Goal: Check status

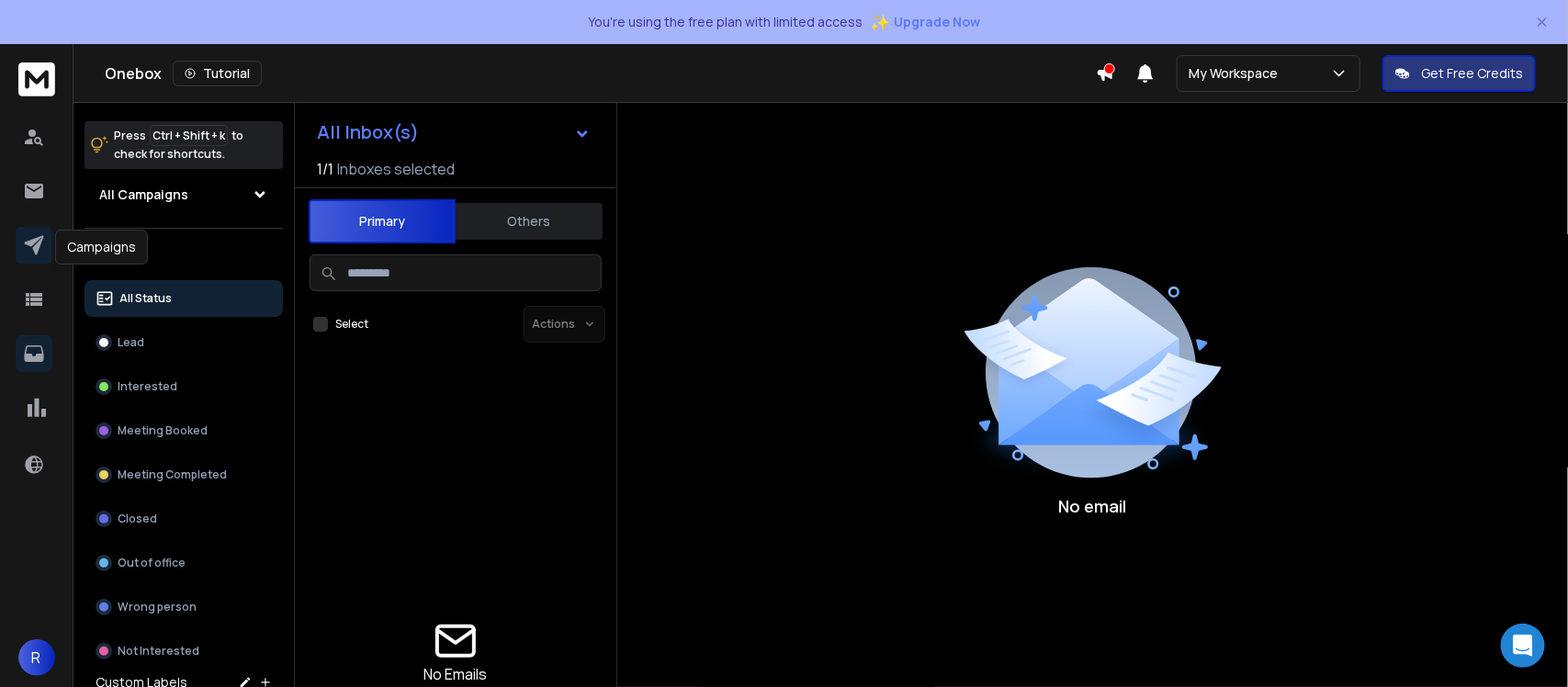
click at [29, 255] on icon at bounding box center [34, 245] width 22 height 22
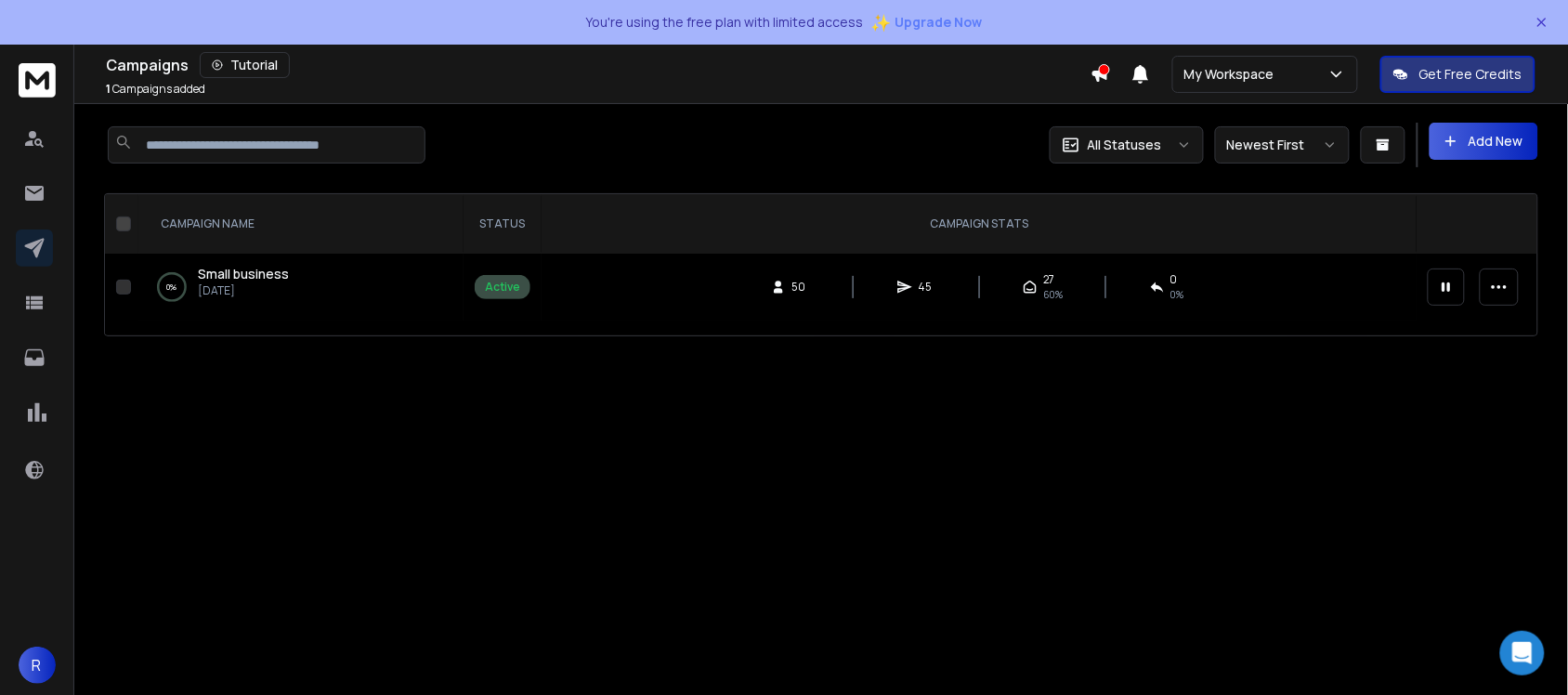
click at [1545, 21] on icon "Close notification" at bounding box center [1542, 22] width 15 height 15
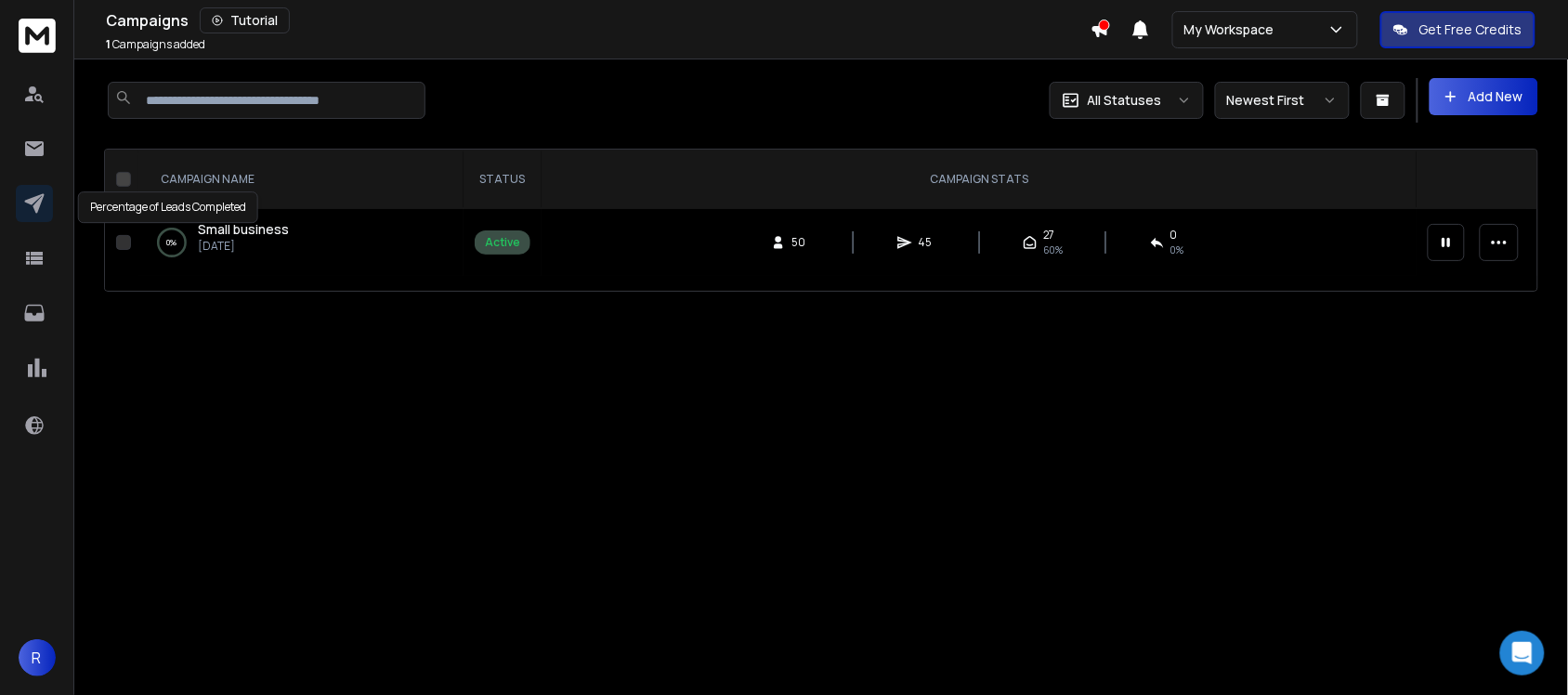
click at [176, 244] on p "0 %" at bounding box center [172, 243] width 10 height 19
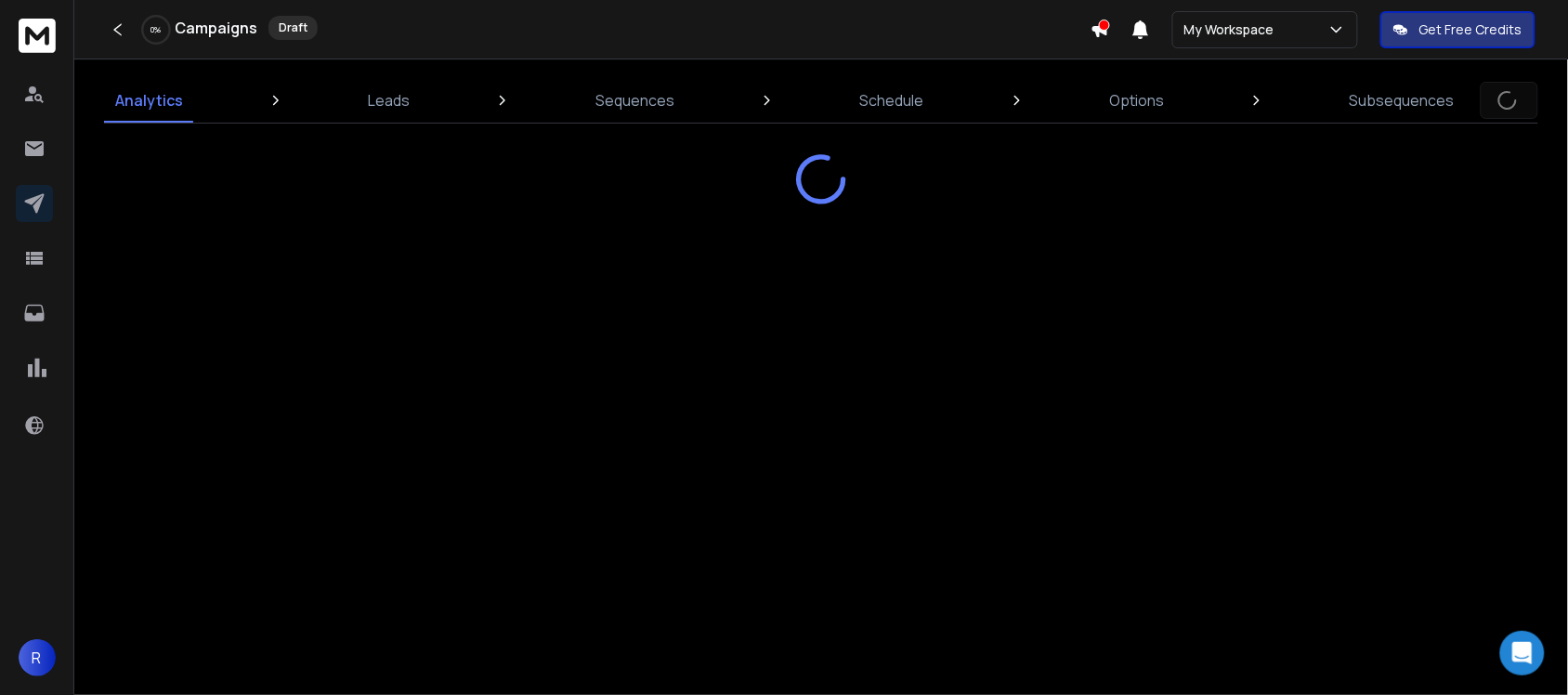
click at [176, 244] on div at bounding box center [821, 496] width 1420 height 695
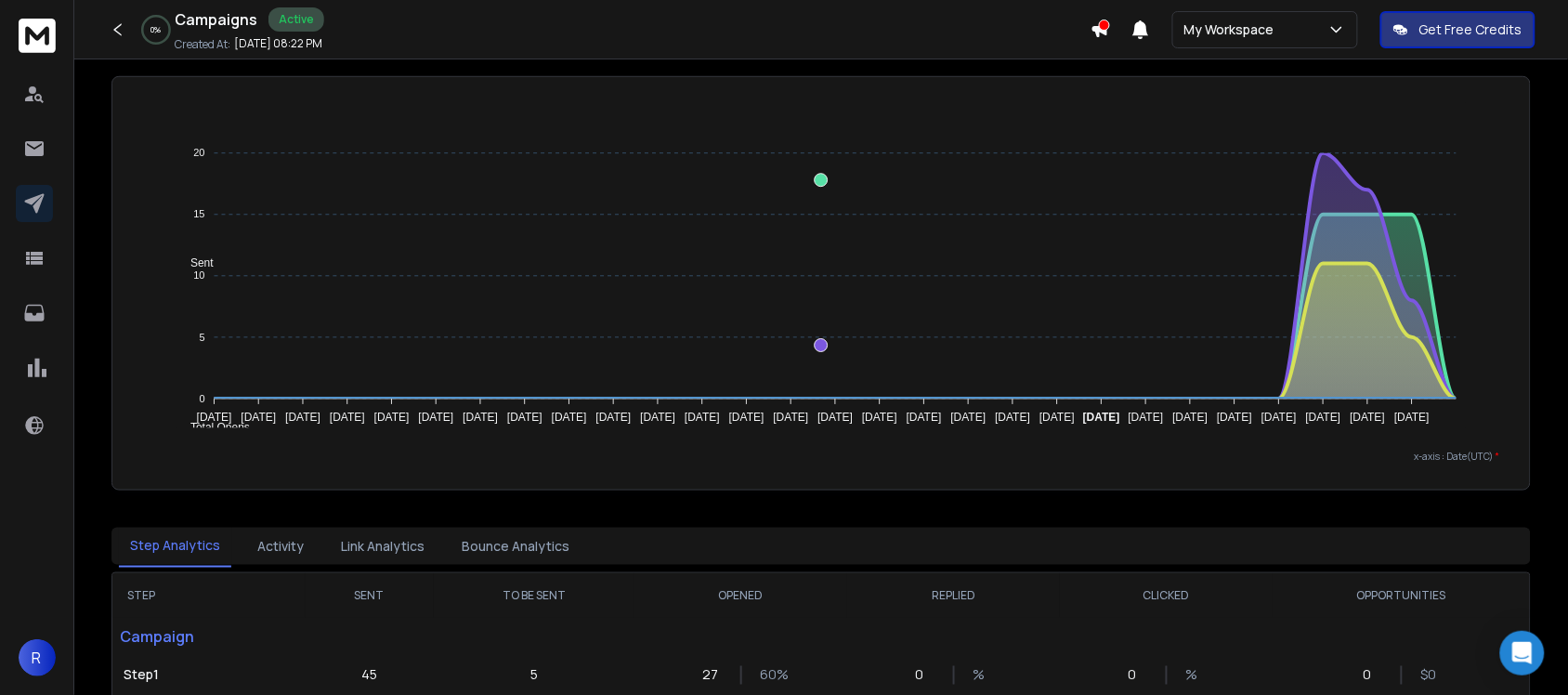
scroll to position [466, 0]
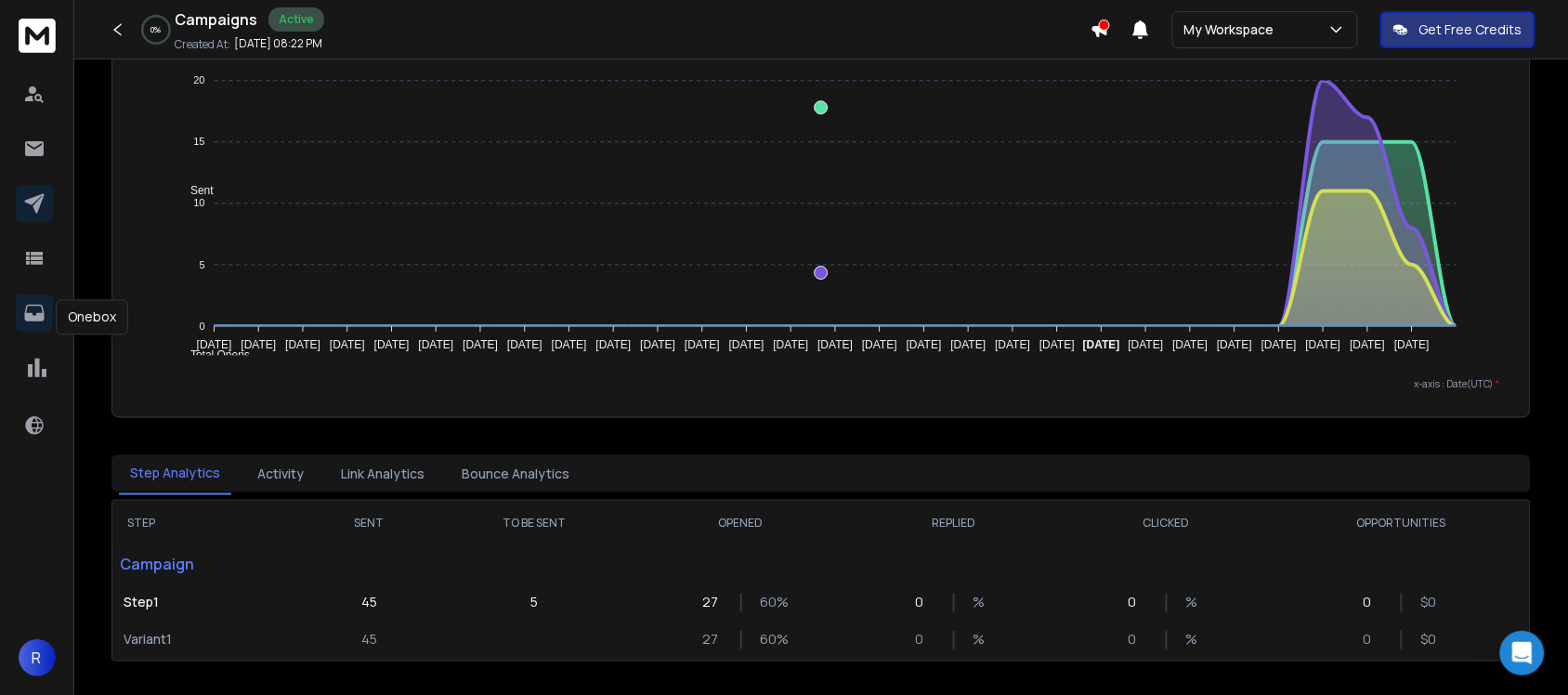
click at [33, 322] on icon at bounding box center [34, 313] width 20 height 17
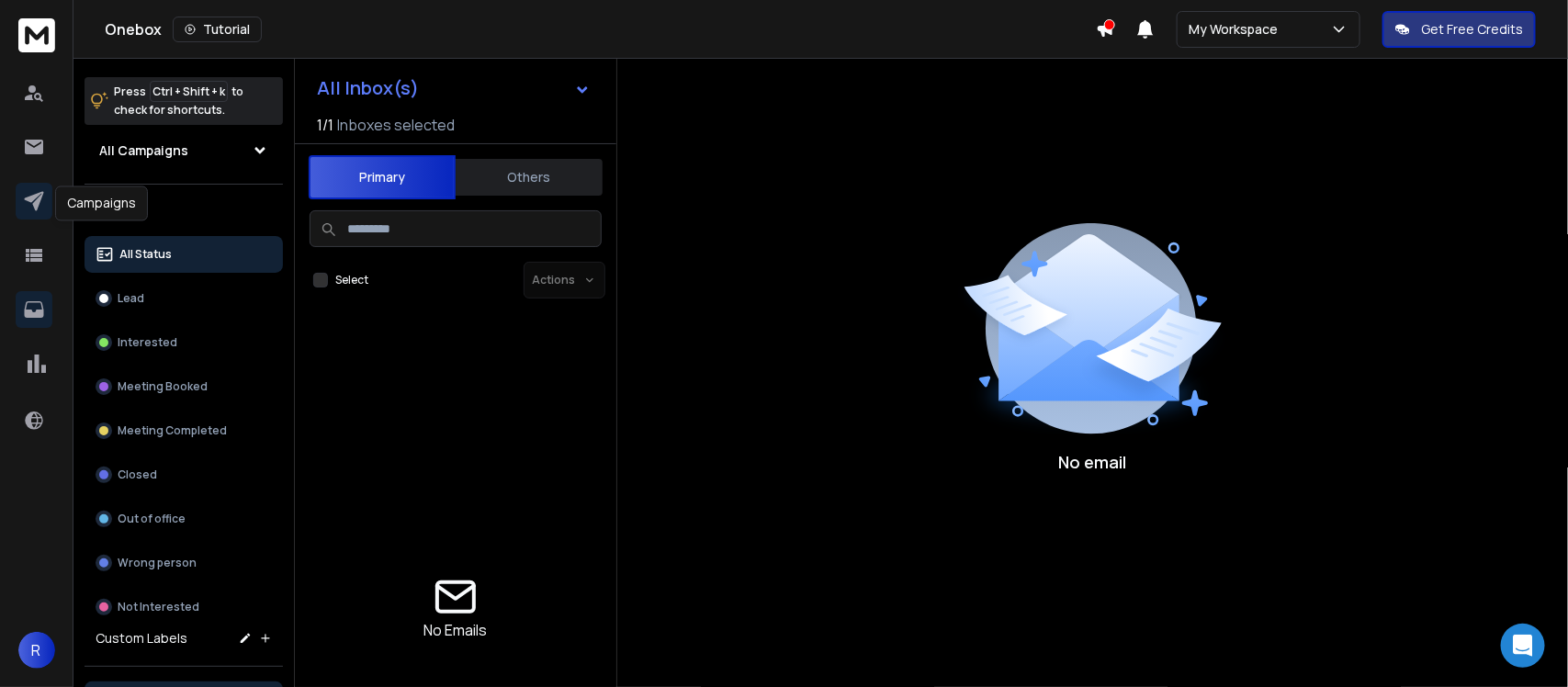
click at [29, 195] on icon at bounding box center [34, 201] width 22 height 22
